Goal: Task Accomplishment & Management: Use online tool/utility

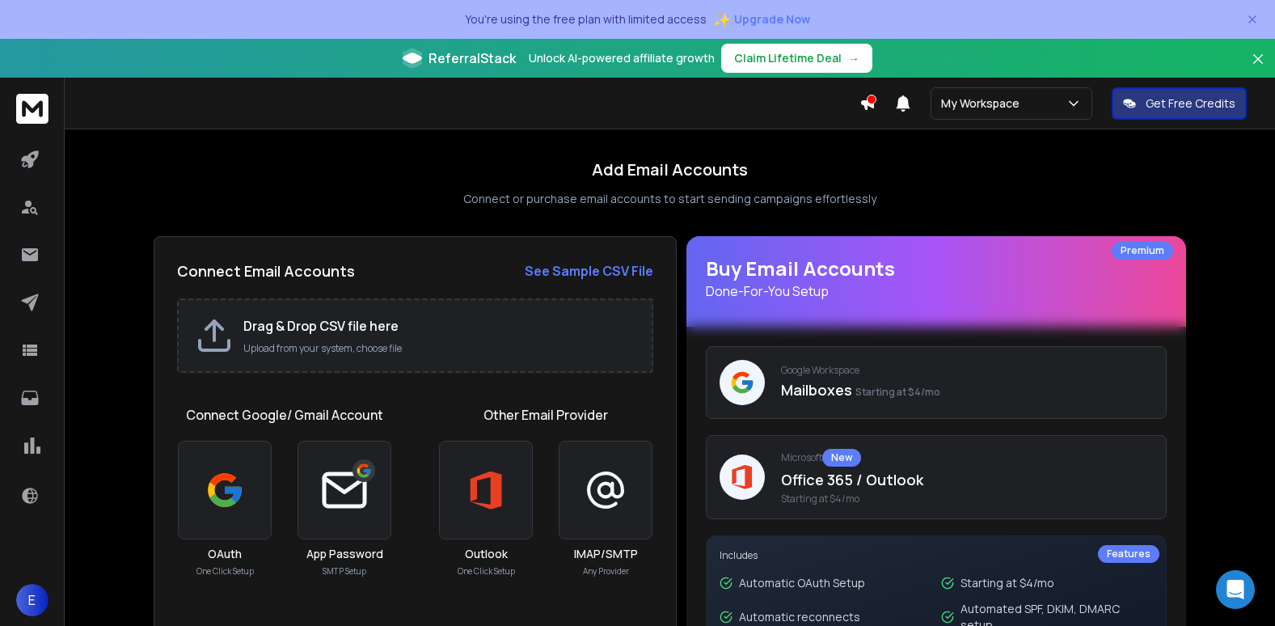
click at [36, 110] on icon at bounding box center [32, 109] width 32 height 30
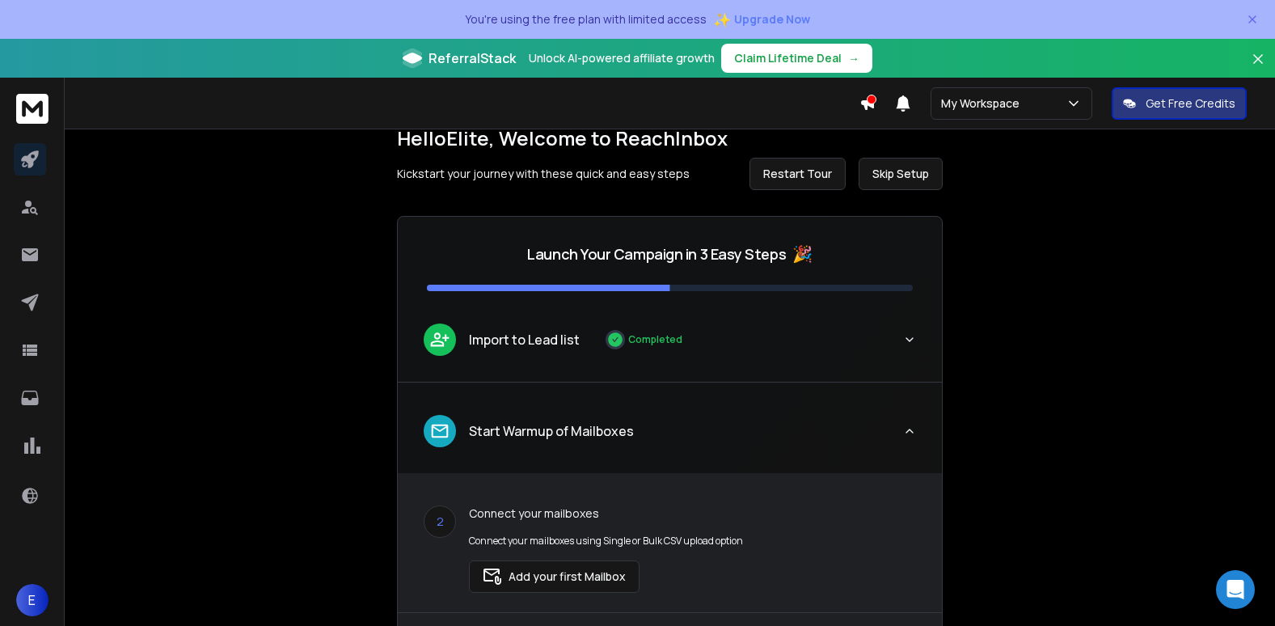
scroll to position [162, 0]
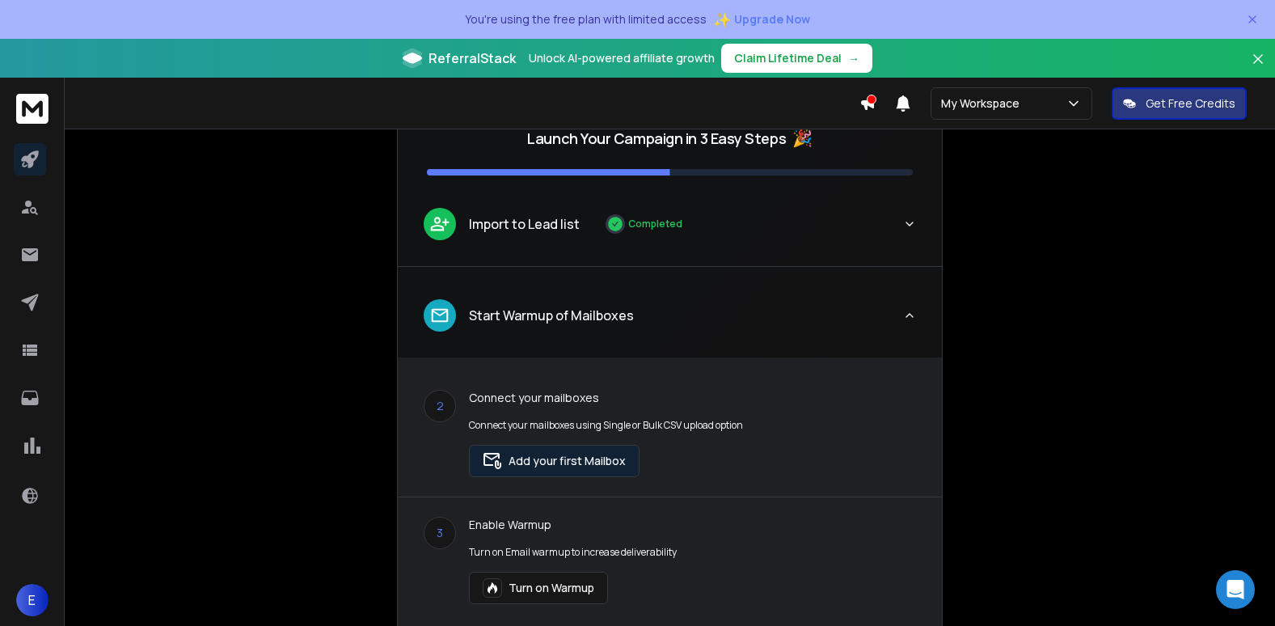
click at [556, 454] on button "Add your first Mailbox" at bounding box center [554, 461] width 171 height 32
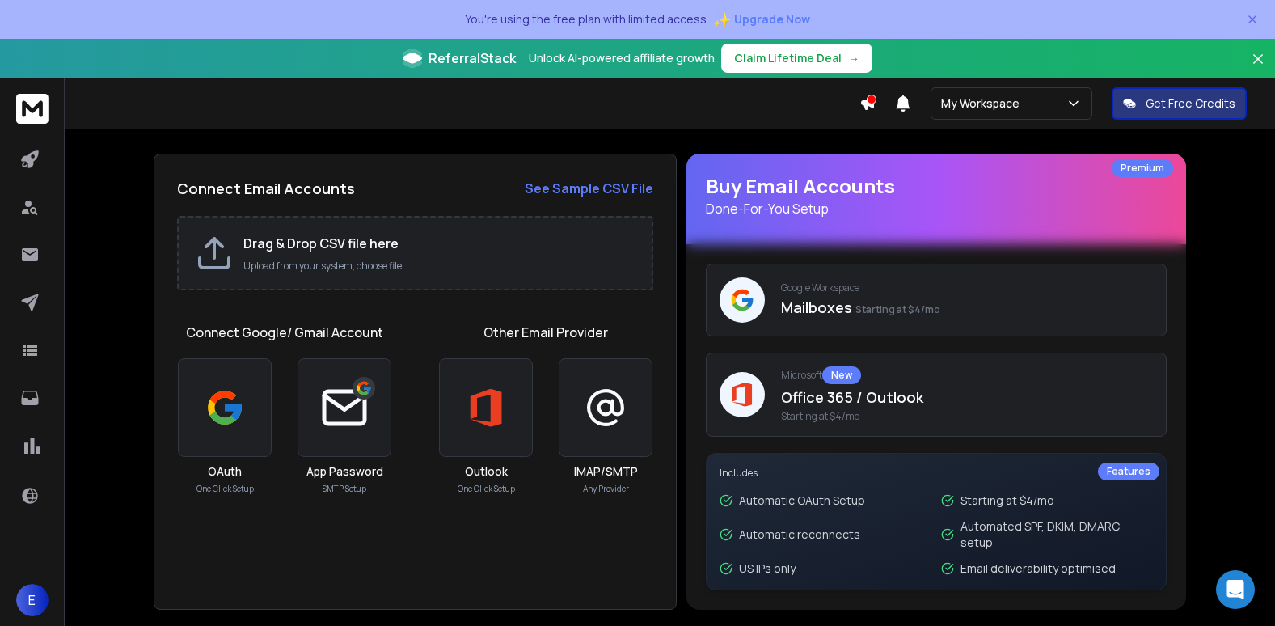
click at [341, 264] on p "Upload from your system, choose file" at bounding box center [439, 265] width 392 height 13
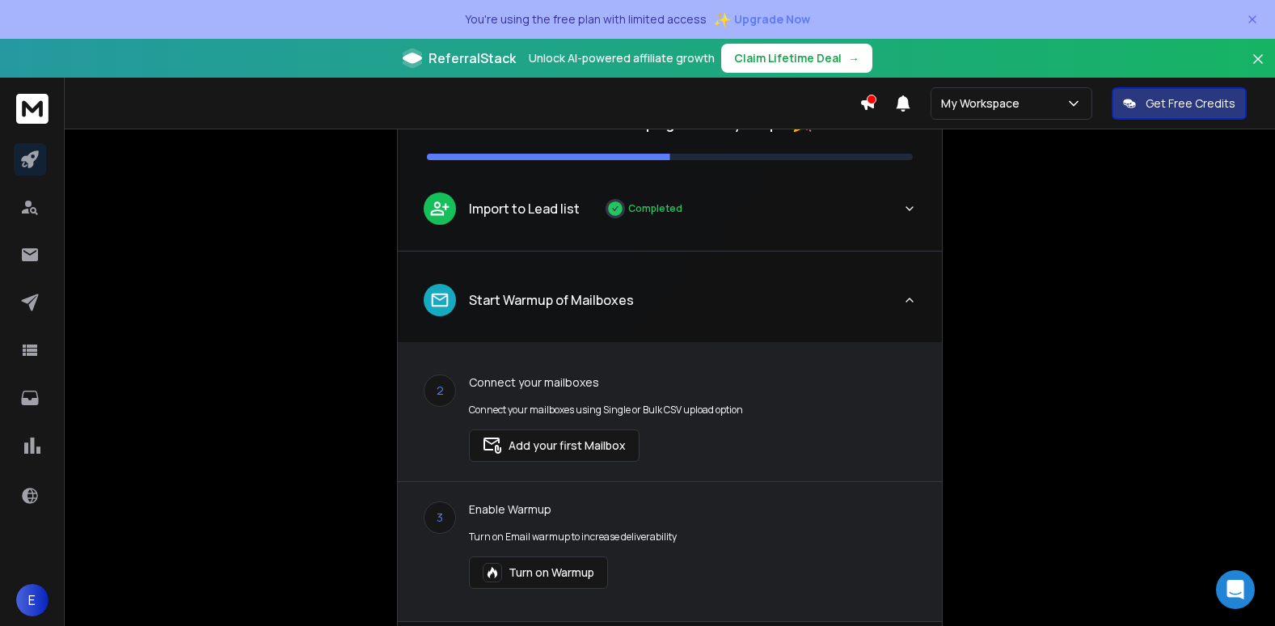
scroll to position [306, 0]
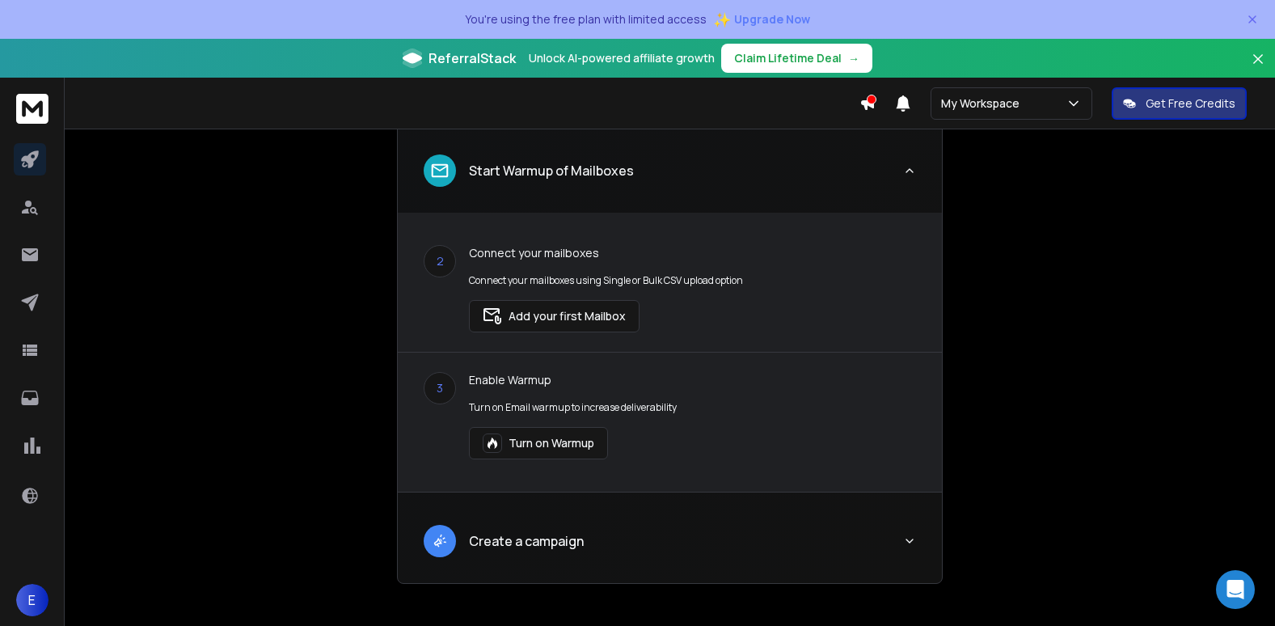
click at [906, 546] on icon "button" at bounding box center [909, 540] width 13 height 13
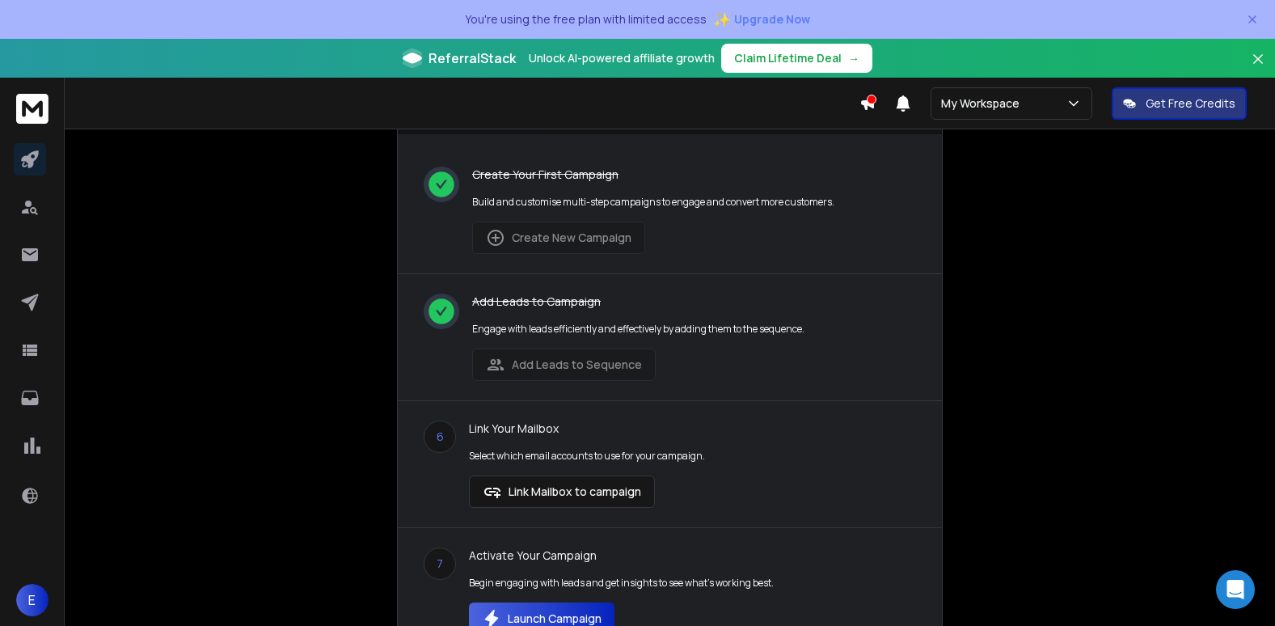
scroll to position [839, 0]
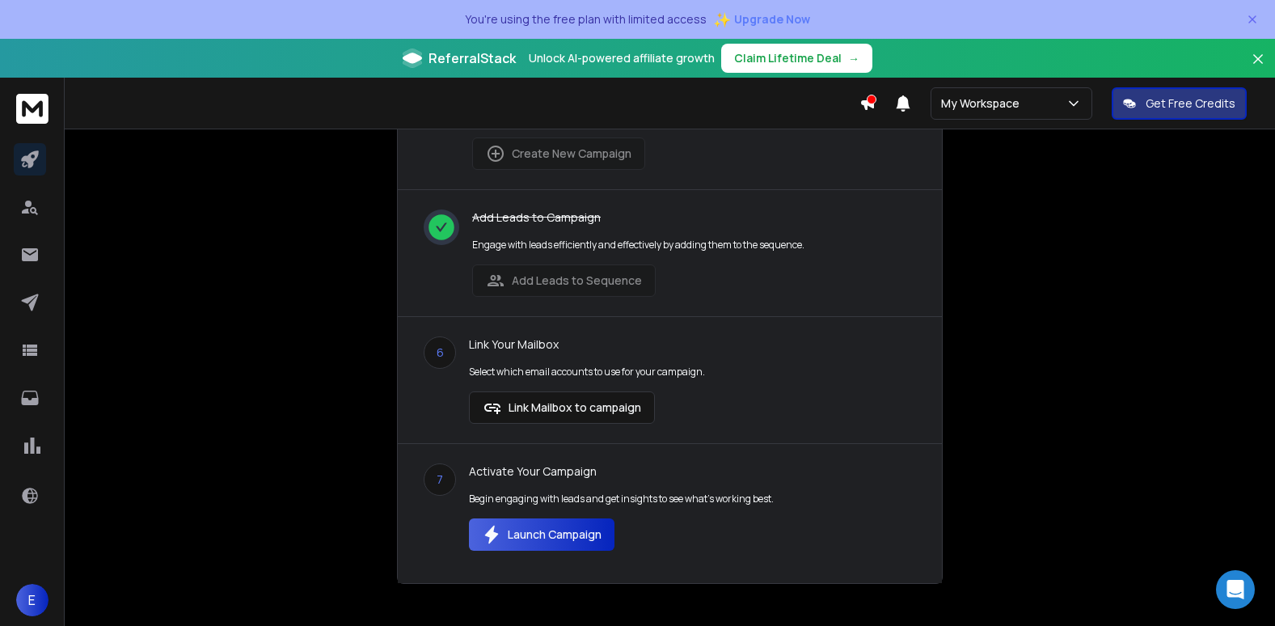
click at [590, 532] on button "Launch Campaign" at bounding box center [541, 534] width 145 height 32
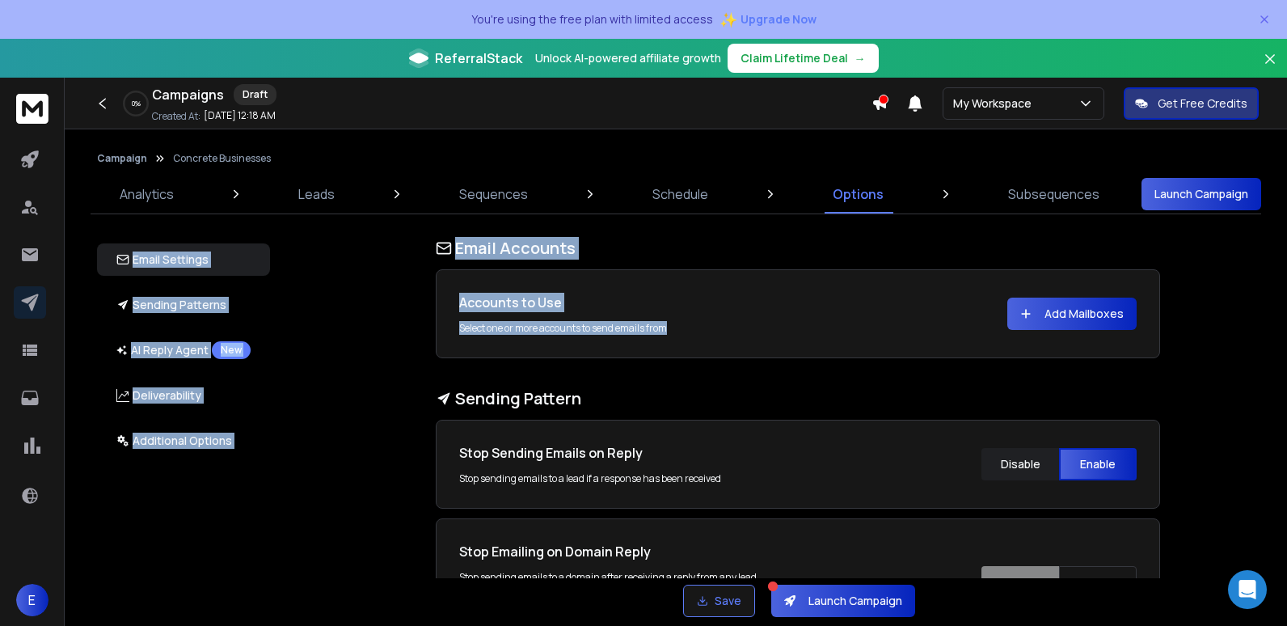
drag, startPoint x: 1286, startPoint y: 299, endPoint x: 1289, endPoint y: 370, distance: 71.2
click at [1274, 370] on html "You're using the free plan with limited access ✨ Upgrade Now ReferralStack Unlo…" at bounding box center [643, 313] width 1287 height 626
